Goal: Navigation & Orientation: Find specific page/section

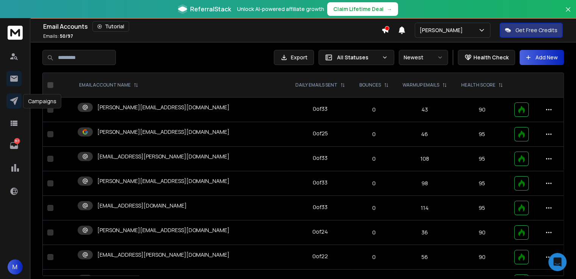
click at [11, 98] on icon at bounding box center [13, 101] width 9 height 9
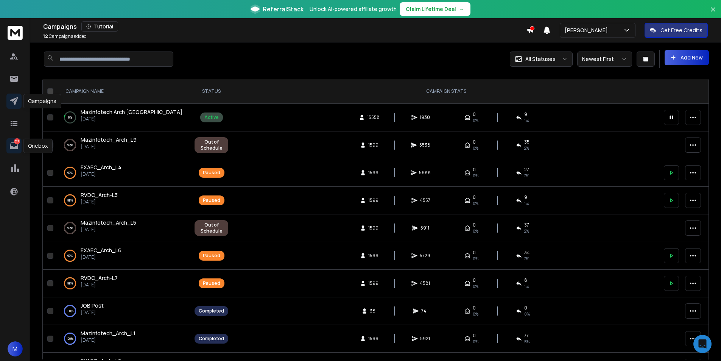
click at [14, 145] on icon at bounding box center [13, 145] width 9 height 9
